Goal: Navigation & Orientation: Find specific page/section

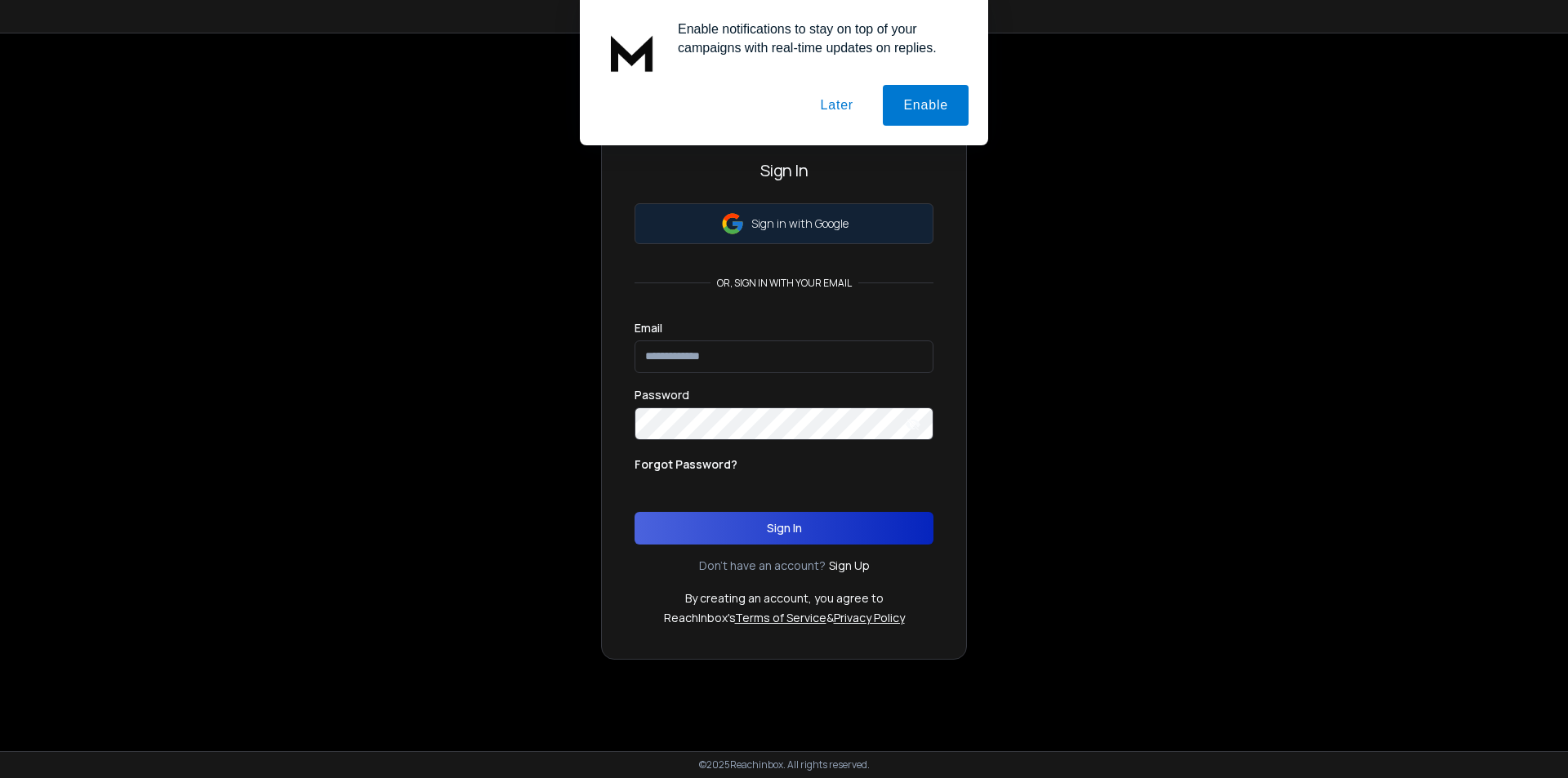
click at [881, 220] on button "Sign in with Google" at bounding box center [784, 223] width 299 height 41
click at [876, 230] on button "Sign in with Google" at bounding box center [784, 223] width 299 height 41
click at [836, 107] on button "Later" at bounding box center [836, 104] width 73 height 41
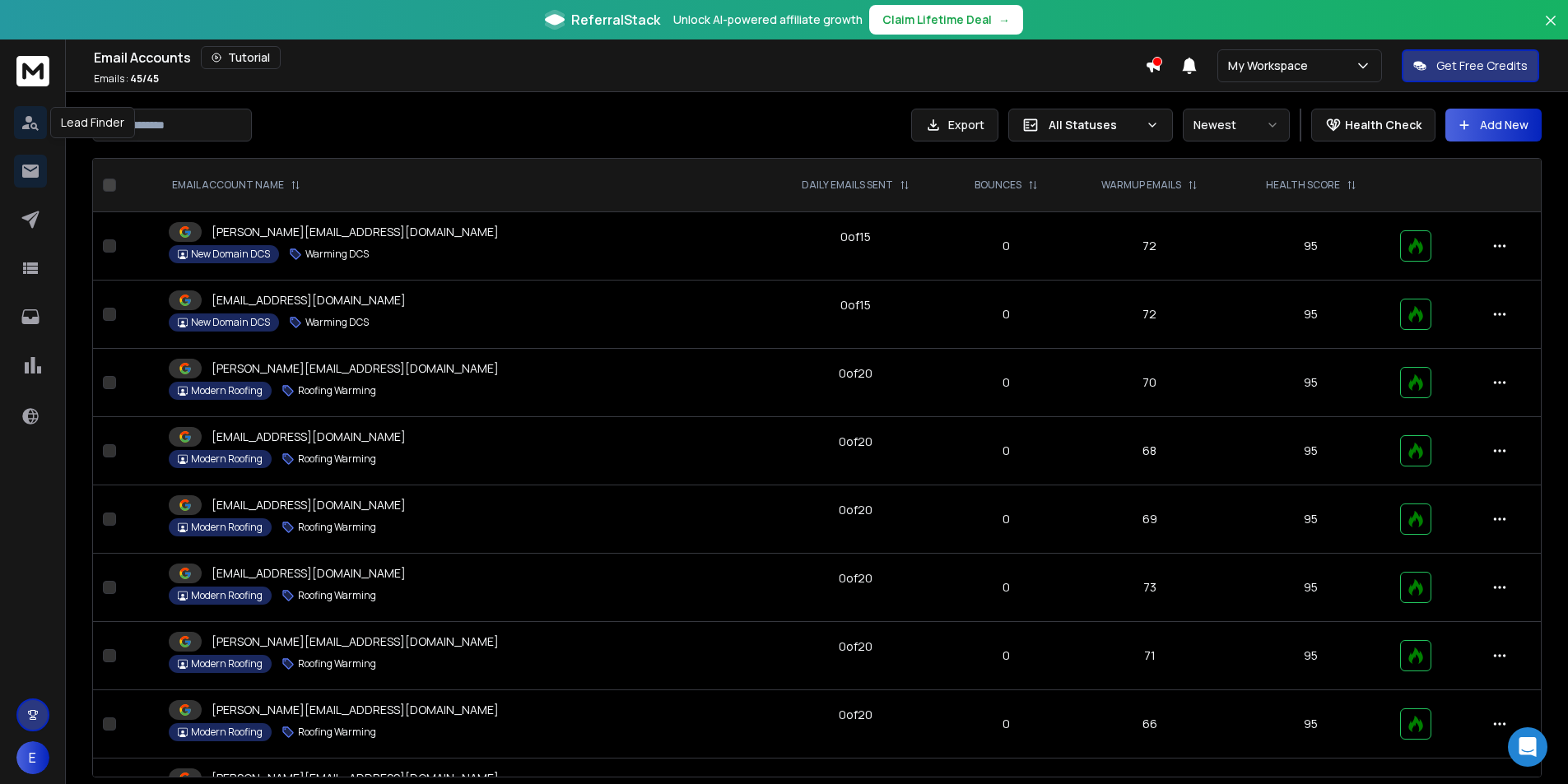
click at [28, 123] on icon at bounding box center [30, 123] width 20 height 20
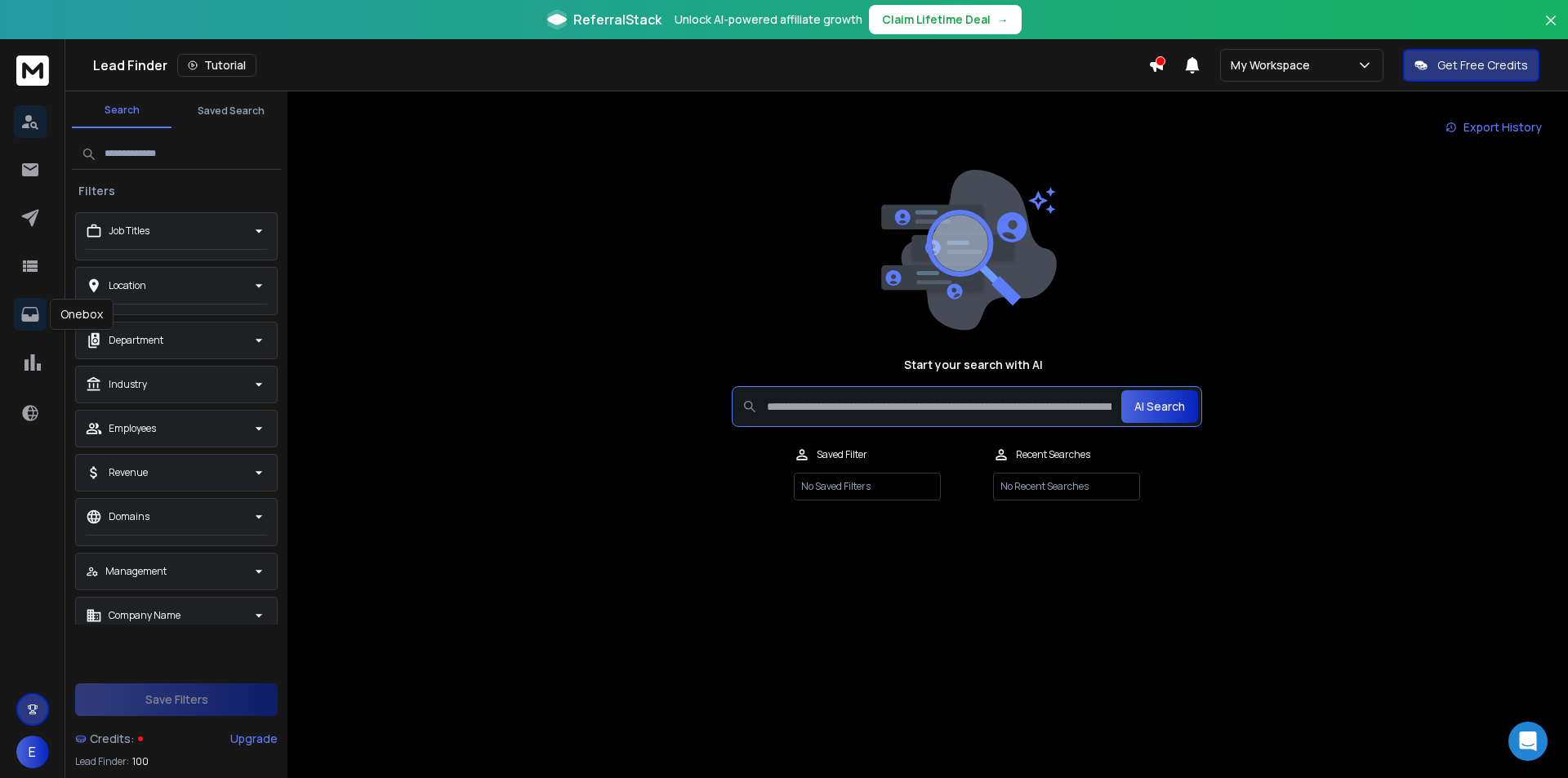
click at [28, 313] on icon at bounding box center [30, 314] width 20 height 20
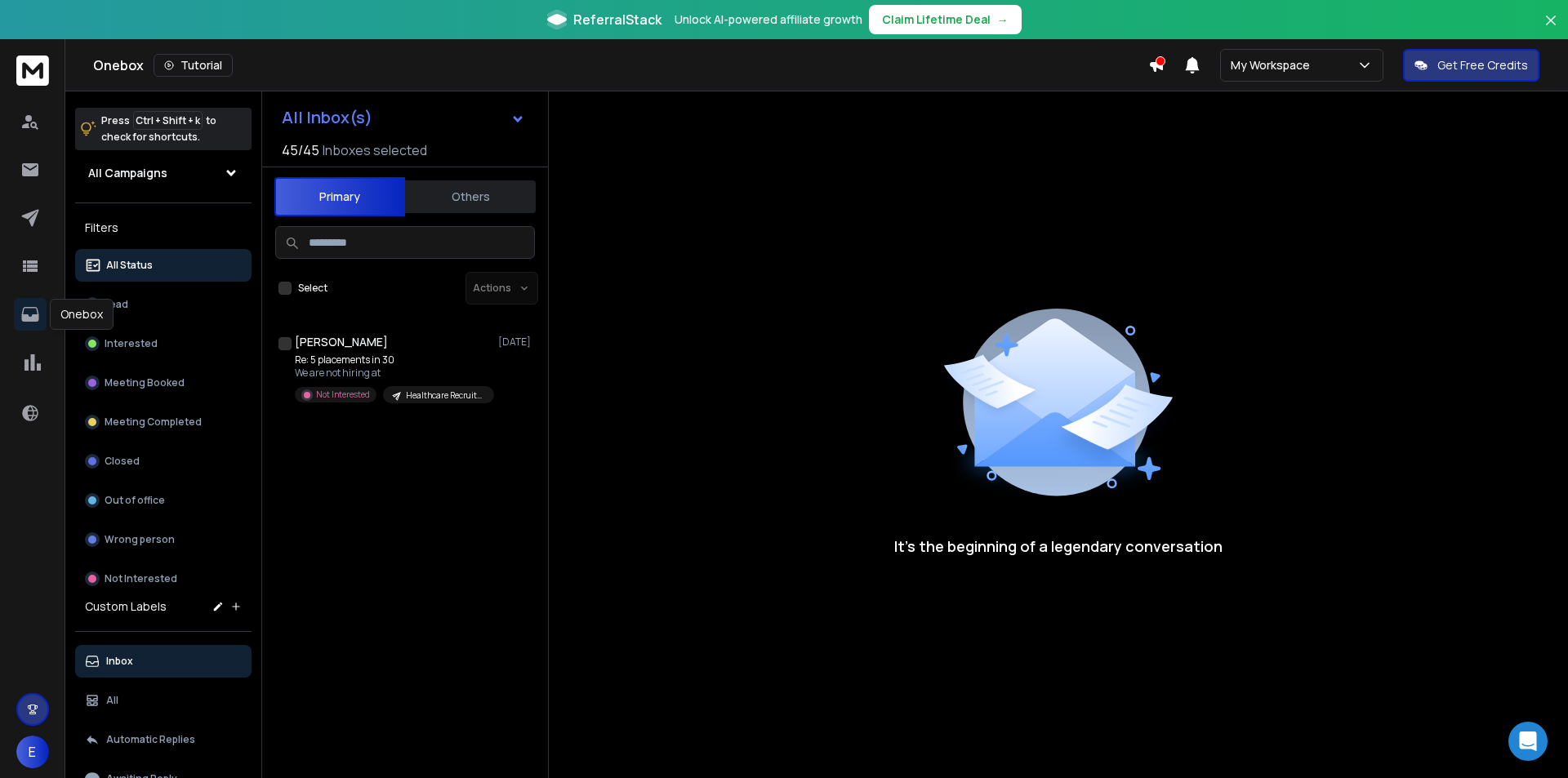
click at [40, 323] on link at bounding box center [30, 314] width 33 height 33
click at [29, 220] on icon at bounding box center [30, 217] width 20 height 20
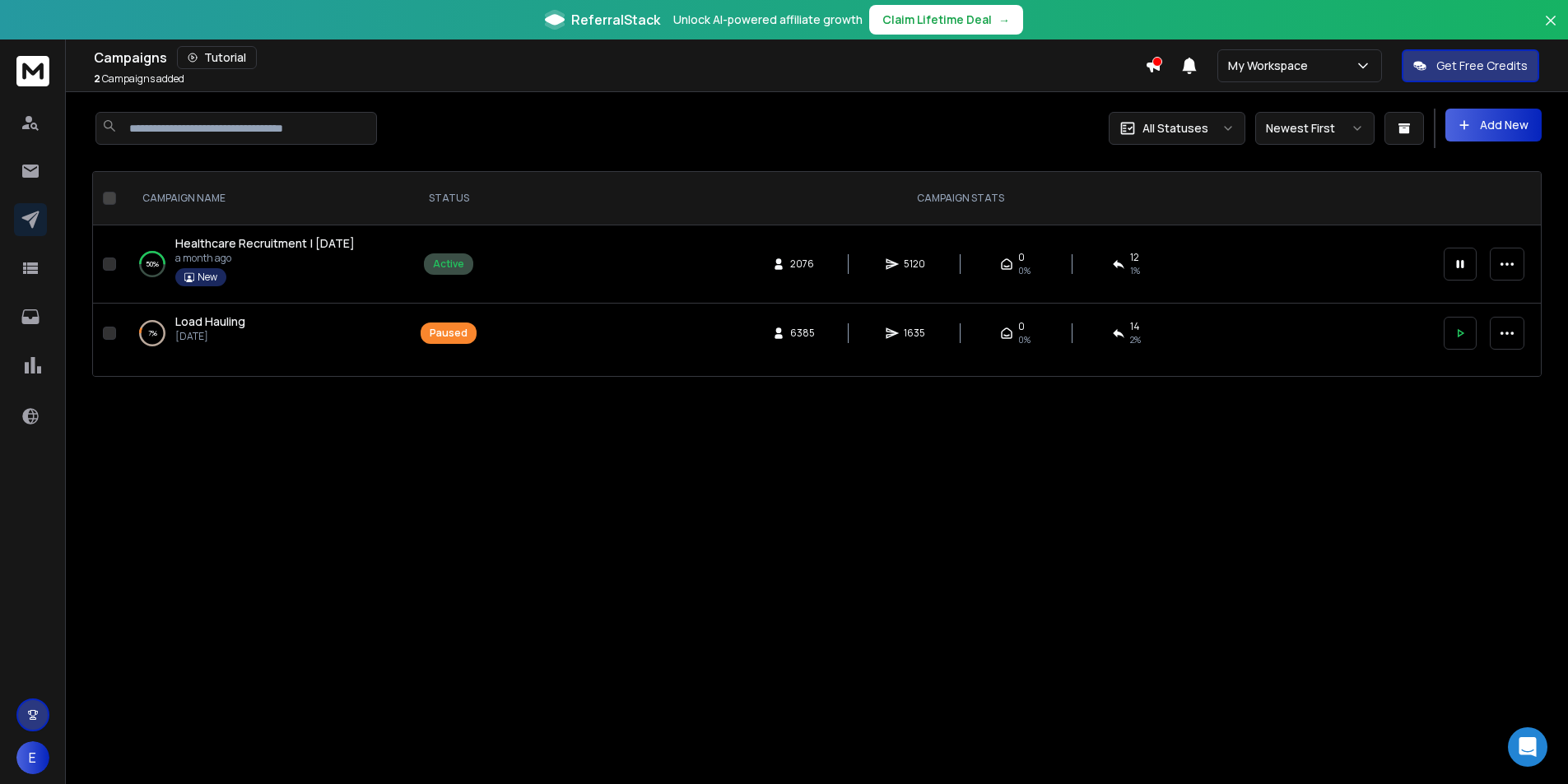
click at [272, 269] on div "New" at bounding box center [265, 277] width 179 height 18
